Goal: Navigation & Orientation: Find specific page/section

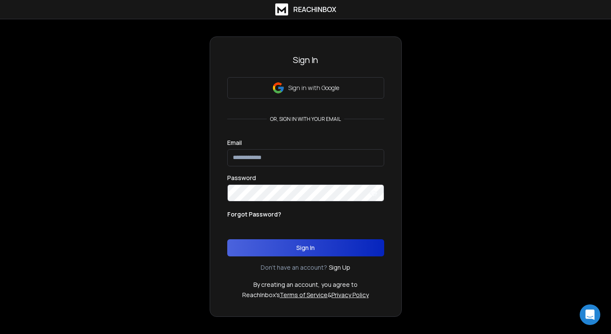
click at [297, 160] on input "email" at bounding box center [305, 157] width 157 height 17
click at [341, 210] on form "Email Password Forgot Password? Sign In Sign Up" at bounding box center [305, 198] width 157 height 117
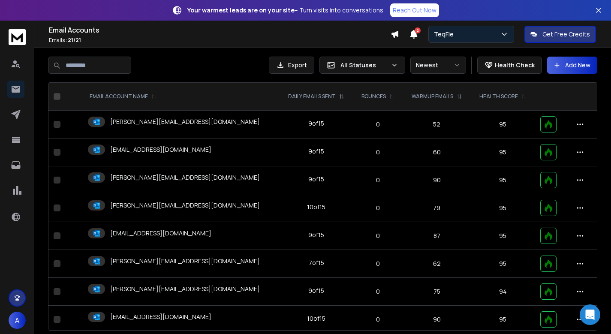
click at [466, 38] on div "TeqFie" at bounding box center [471, 34] width 75 height 9
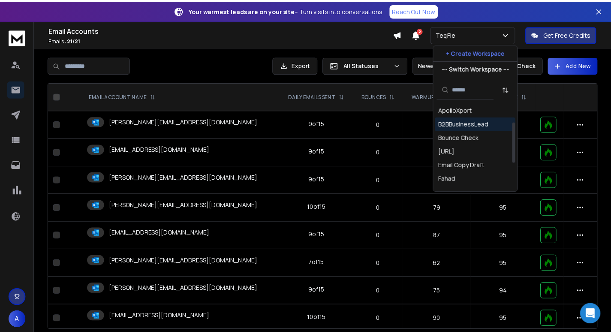
scroll to position [27, 0]
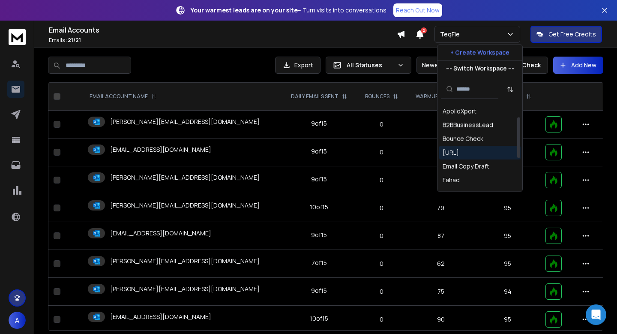
click at [470, 152] on div "[URL]" at bounding box center [479, 153] width 81 height 14
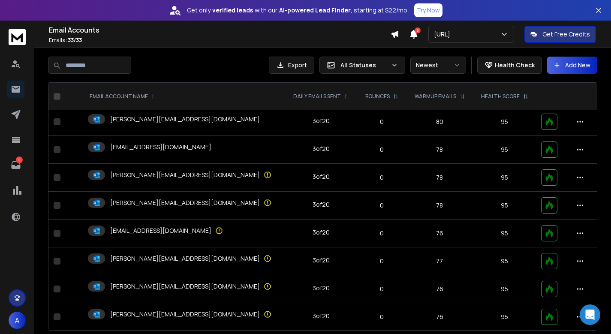
scroll to position [481, 0]
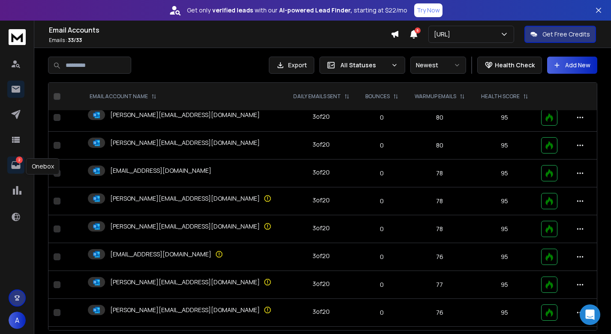
click at [17, 168] on icon at bounding box center [15, 165] width 9 height 8
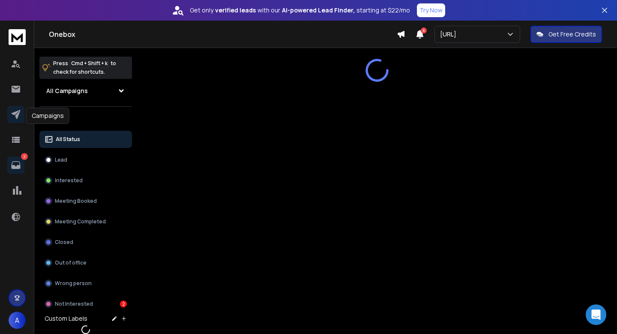
click at [17, 114] on icon at bounding box center [15, 114] width 9 height 9
click at [17, 91] on icon at bounding box center [16, 89] width 9 height 7
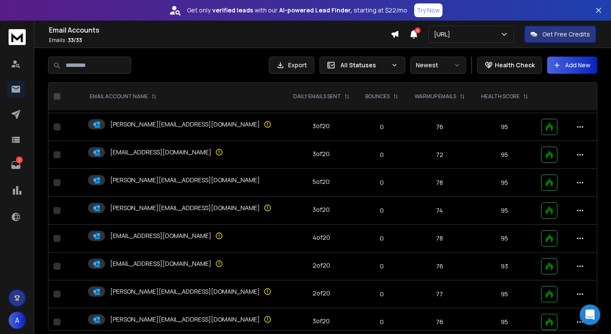
scroll to position [707, 0]
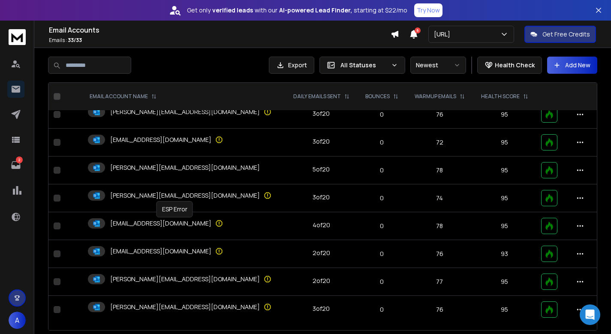
click at [215, 223] on icon at bounding box center [219, 223] width 9 height 9
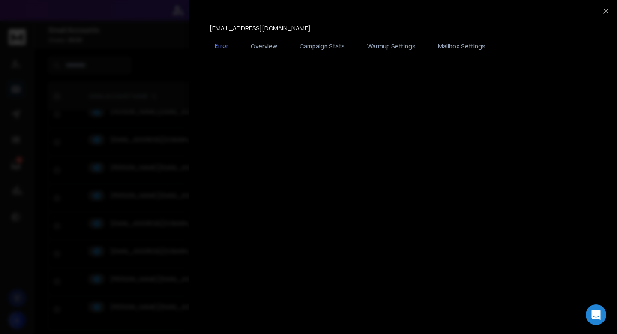
click at [122, 177] on div at bounding box center [308, 167] width 617 height 334
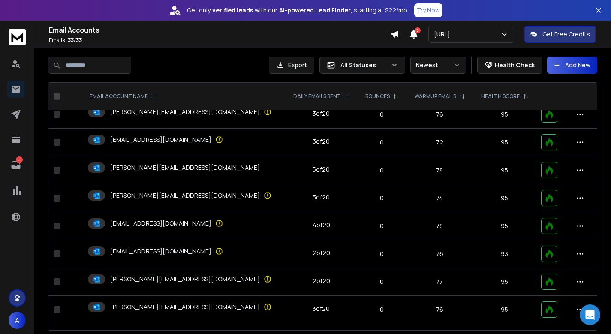
click at [596, 10] on icon at bounding box center [599, 10] width 8 height 8
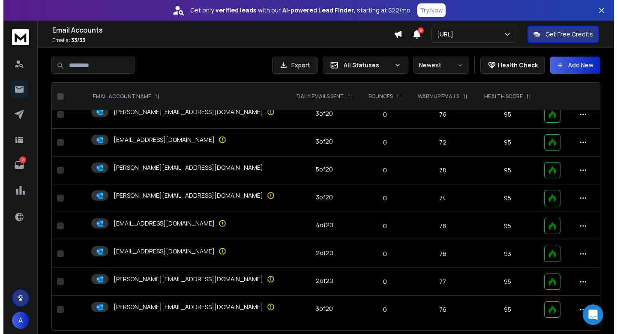
scroll to position [689, 0]
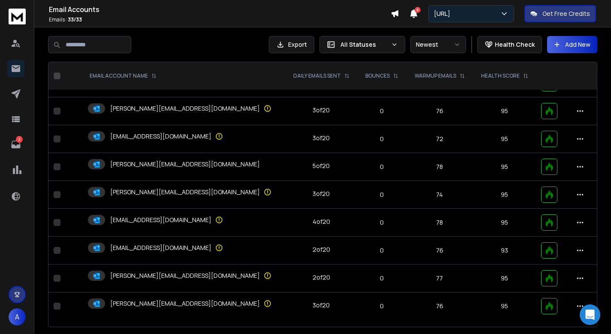
click at [479, 9] on button "[URL]" at bounding box center [471, 13] width 86 height 17
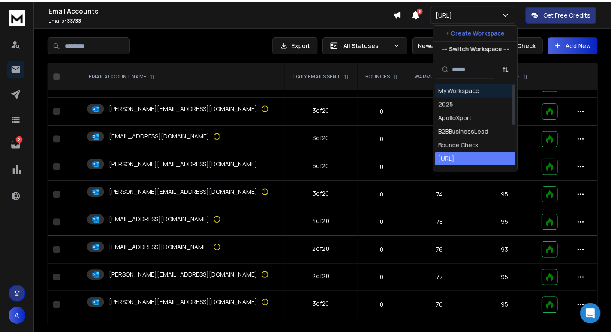
scroll to position [93, 0]
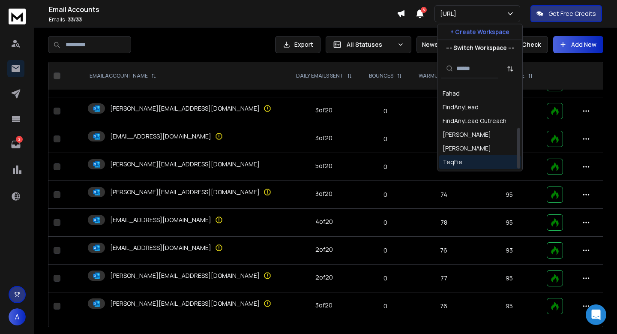
click at [468, 159] on div "TeqFie" at bounding box center [479, 163] width 81 height 14
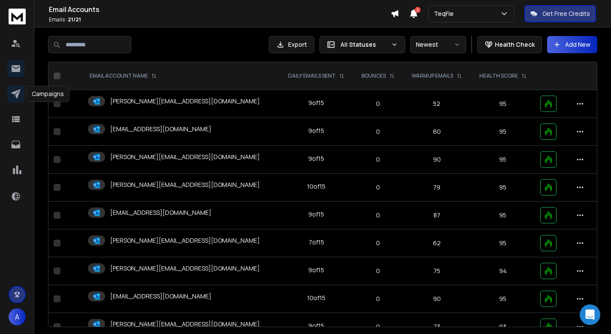
click at [17, 93] on icon at bounding box center [15, 93] width 9 height 9
